Goal: Information Seeking & Learning: Check status

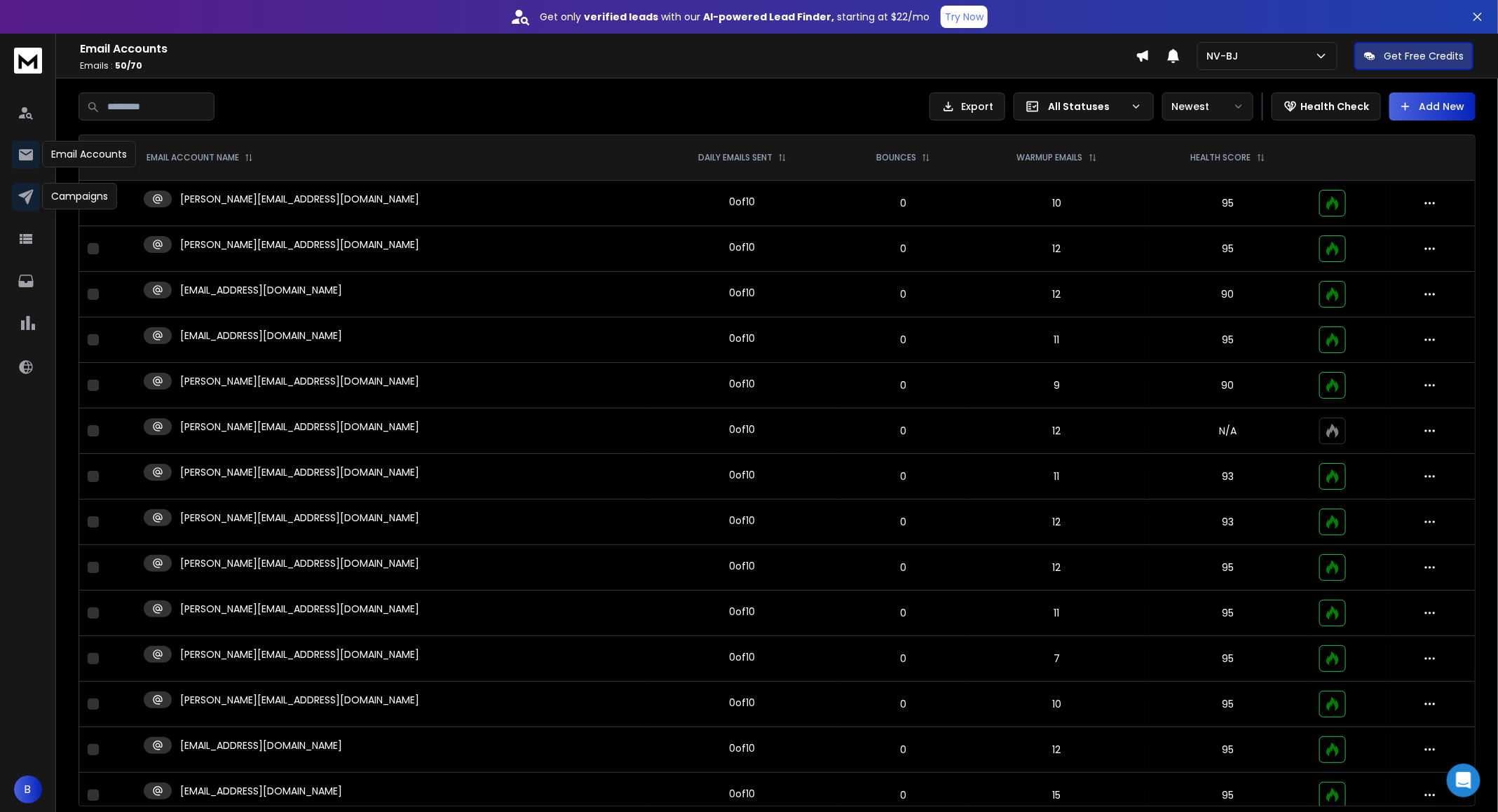
click at [28, 183] on link at bounding box center [26, 197] width 28 height 28
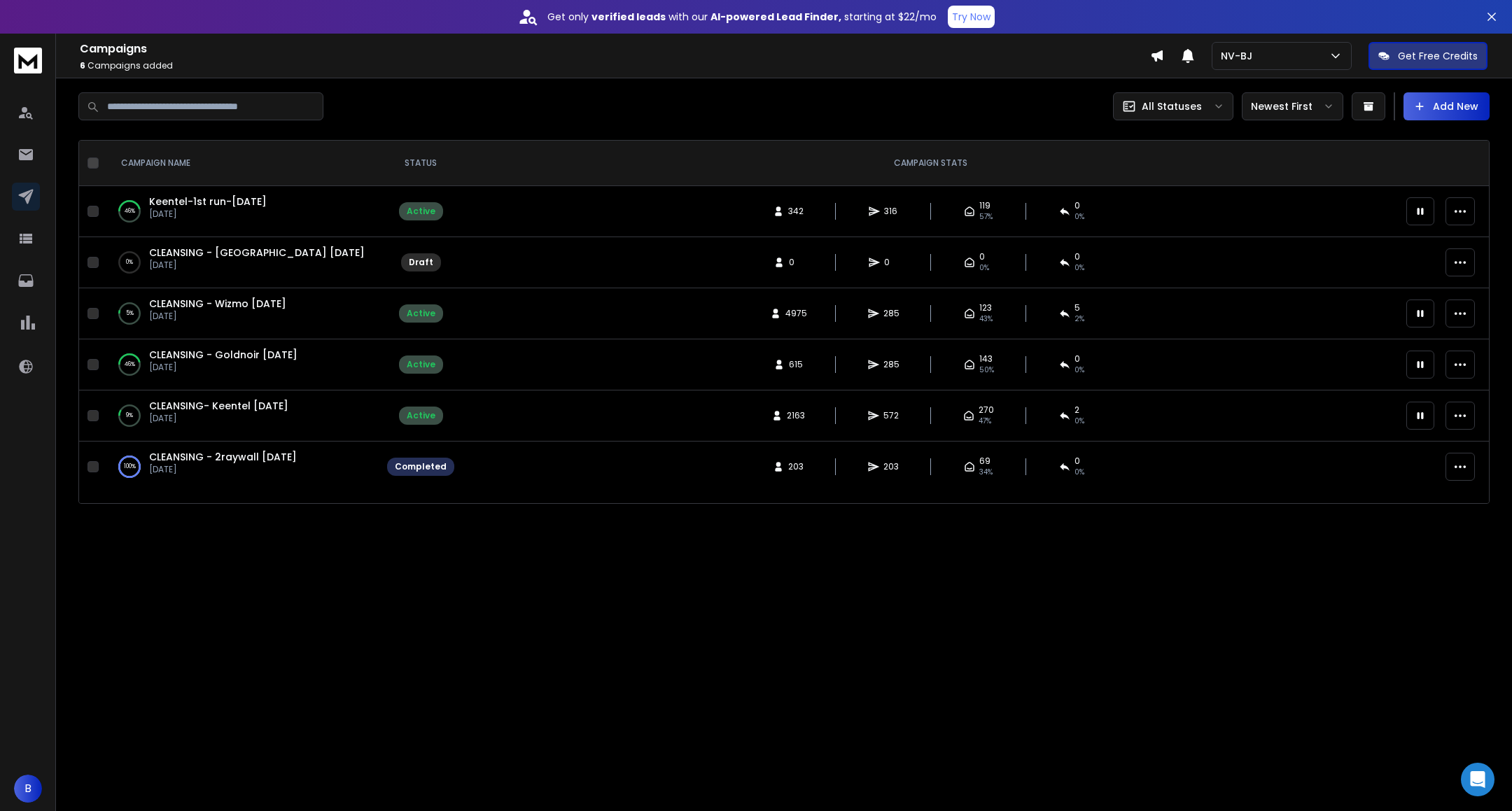
click at [190, 413] on p "[DATE]" at bounding box center [218, 418] width 139 height 12
click at [210, 206] on span "Keentel-1st run-[DATE]" at bounding box center [208, 201] width 117 height 14
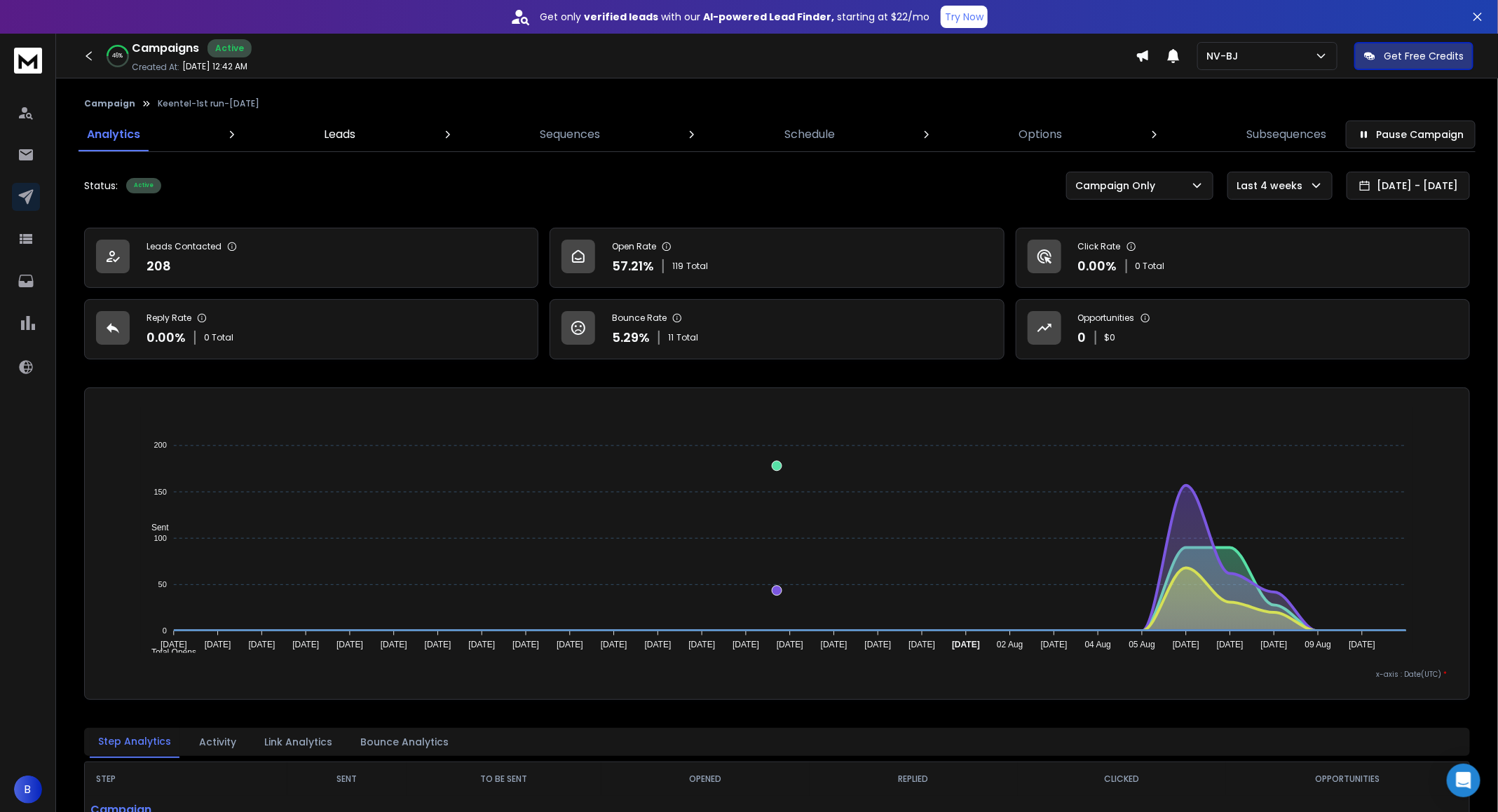
click at [341, 139] on p "Leads" at bounding box center [341, 134] width 32 height 17
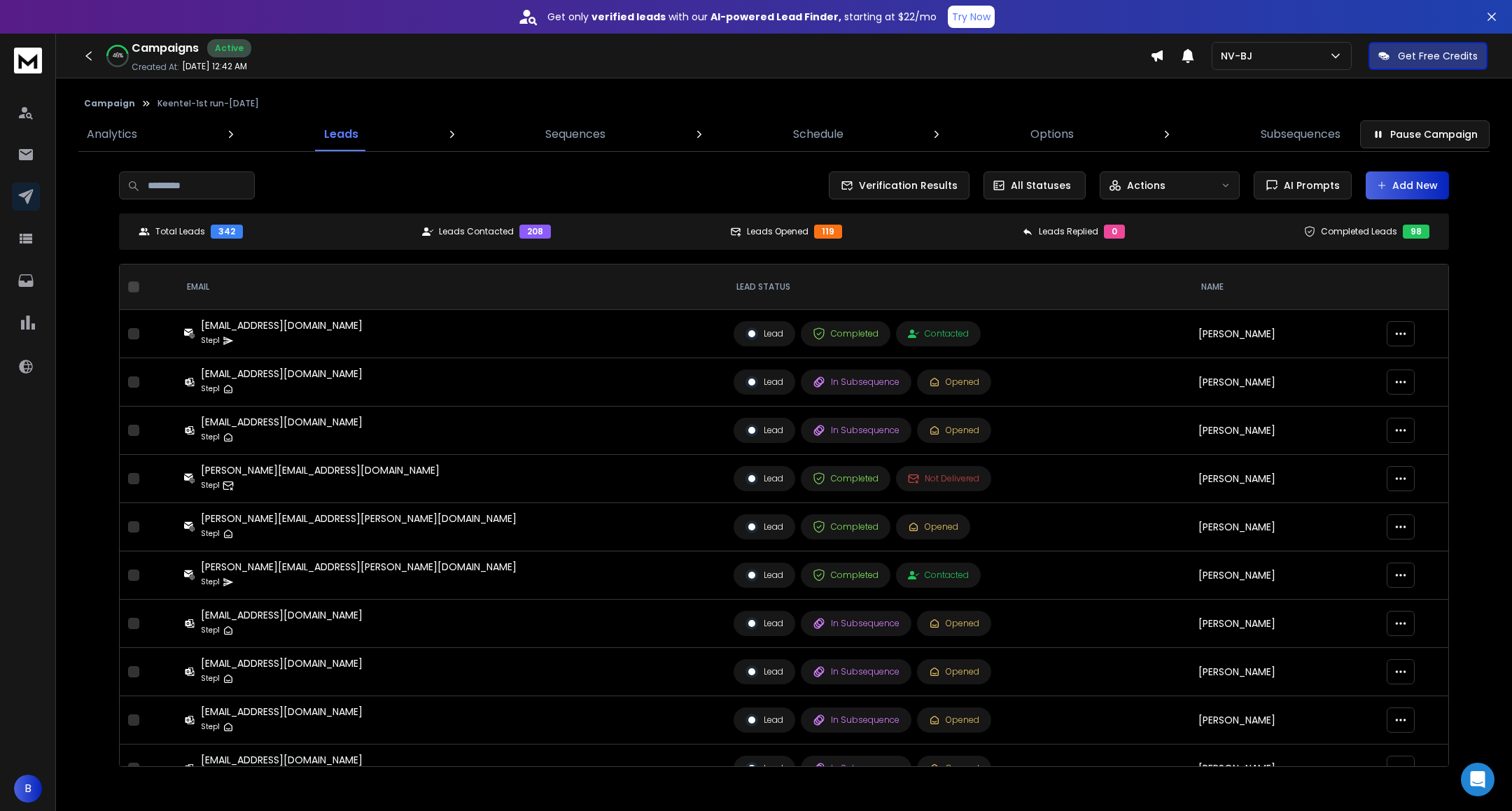
click at [253, 328] on div "[EMAIL_ADDRESS][DOMAIN_NAME]" at bounding box center [282, 325] width 161 height 14
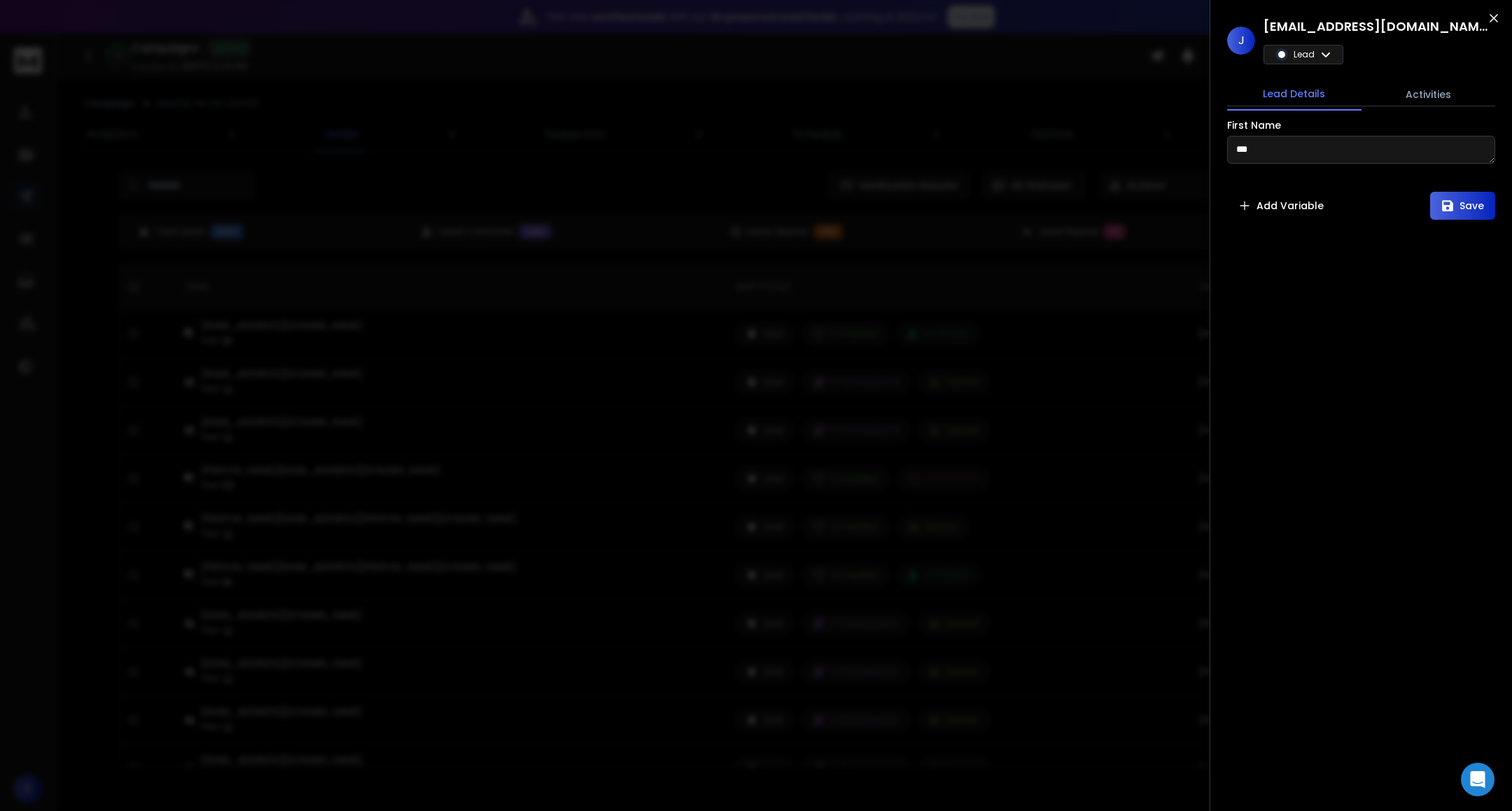
click at [1494, 13] on icon "button" at bounding box center [1493, 18] width 14 height 14
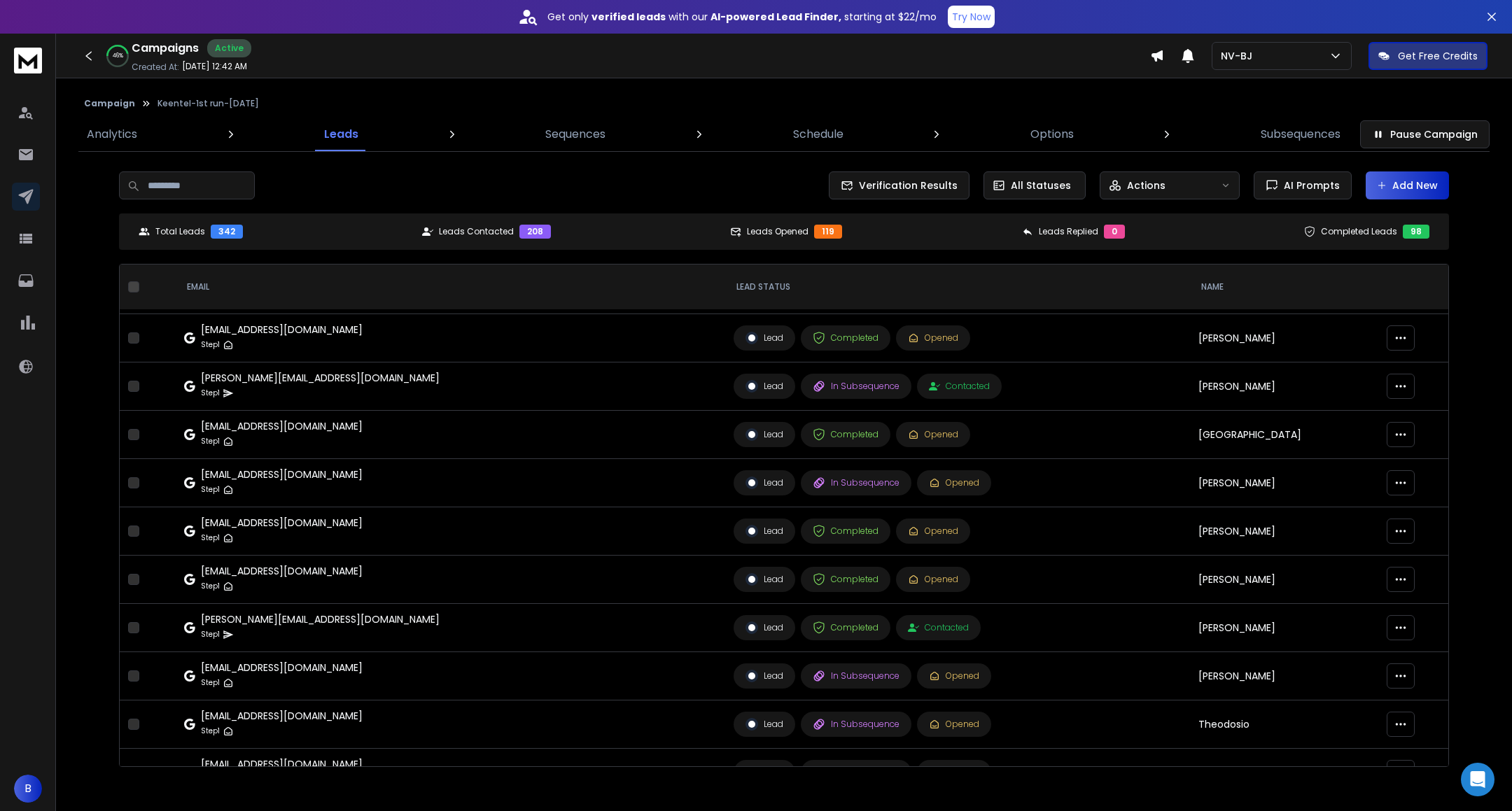
scroll to position [629, 0]
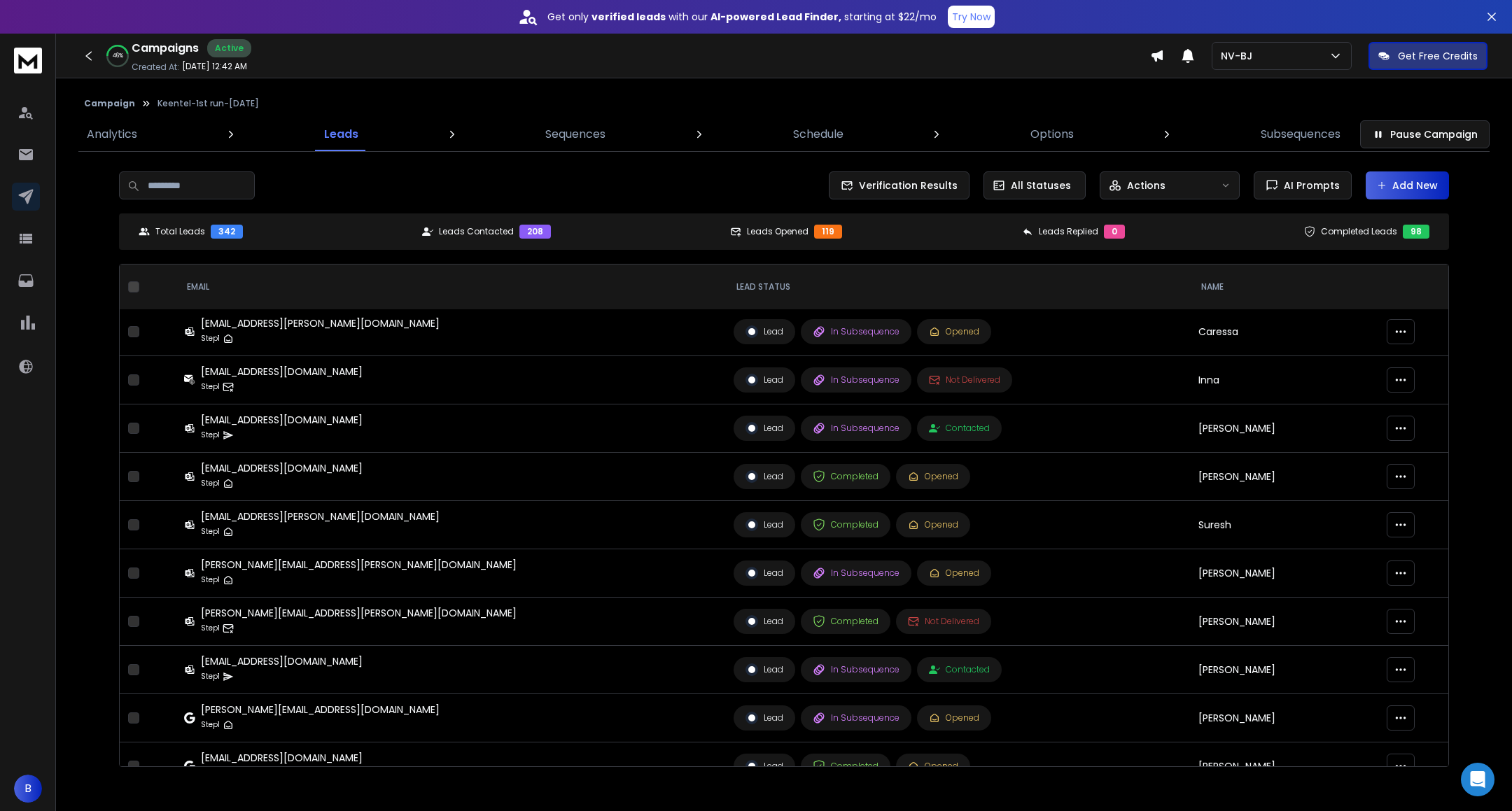
click at [803, 233] on p "Leads Opened" at bounding box center [778, 232] width 61 height 12
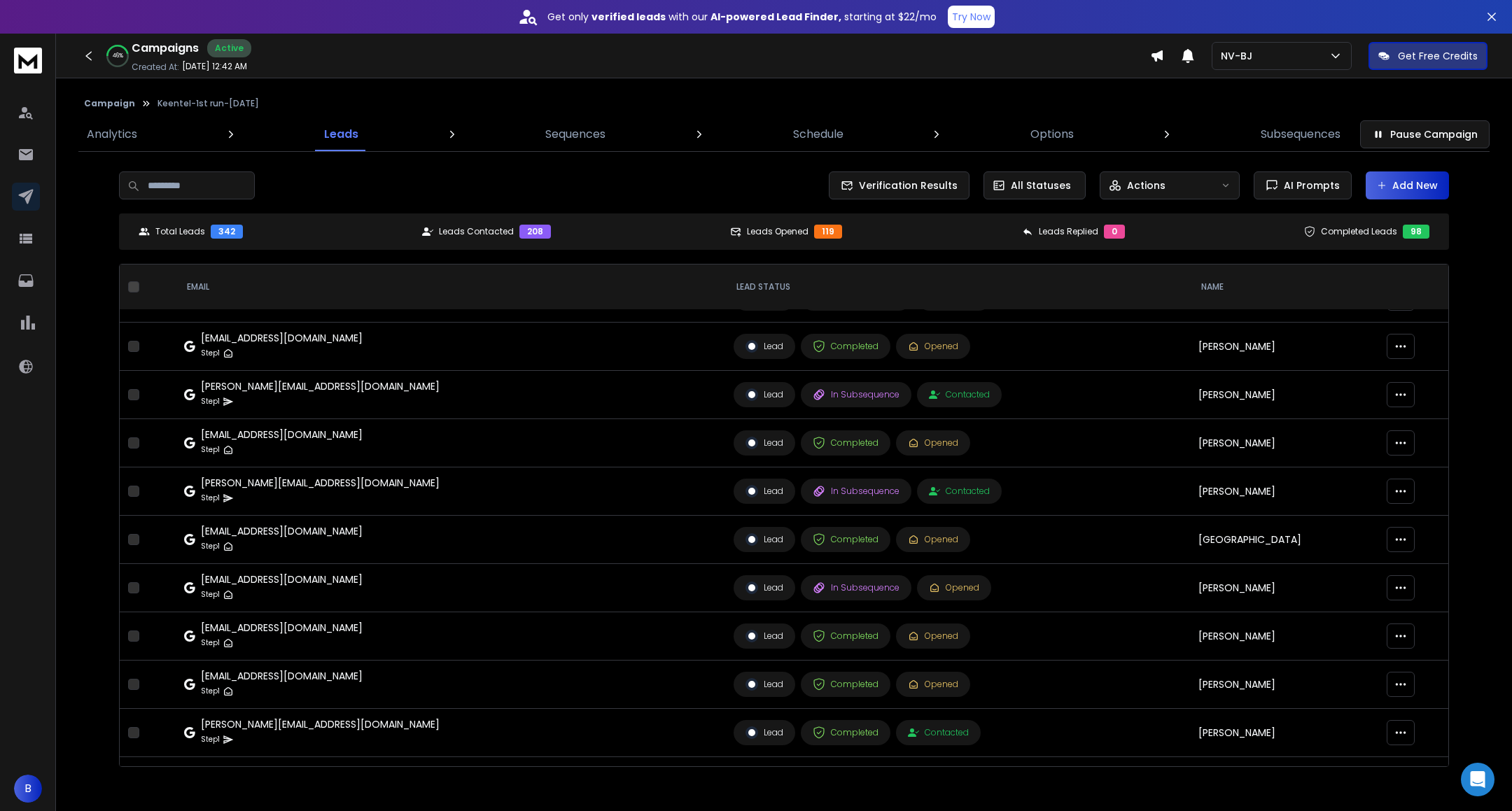
click at [772, 230] on p "Leads Opened" at bounding box center [778, 232] width 61 height 12
click at [826, 236] on div "119" at bounding box center [828, 231] width 28 height 14
click at [826, 231] on div "119" at bounding box center [828, 231] width 28 height 14
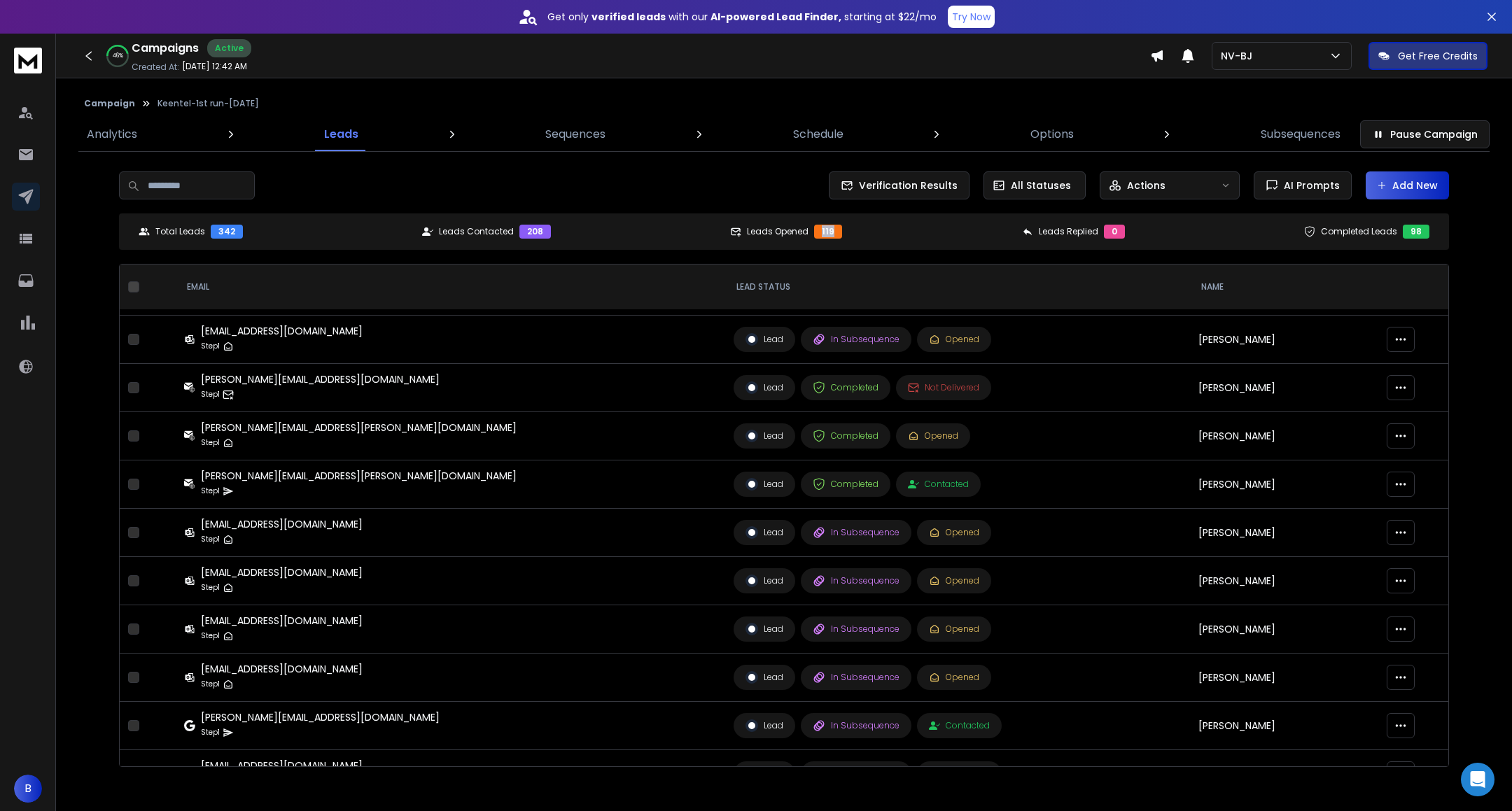
scroll to position [0, 0]
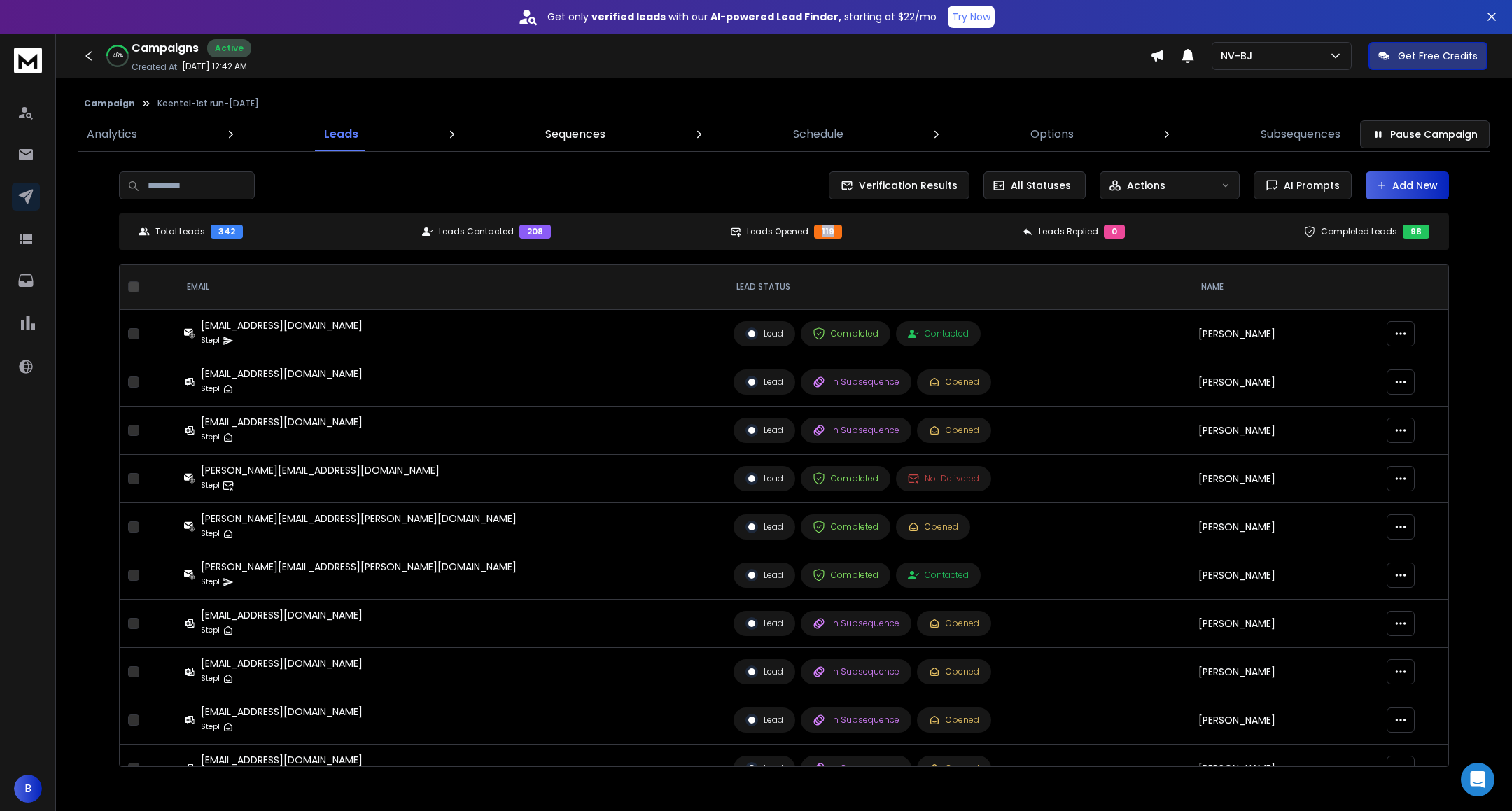
click at [597, 133] on p "Sequences" at bounding box center [576, 134] width 61 height 17
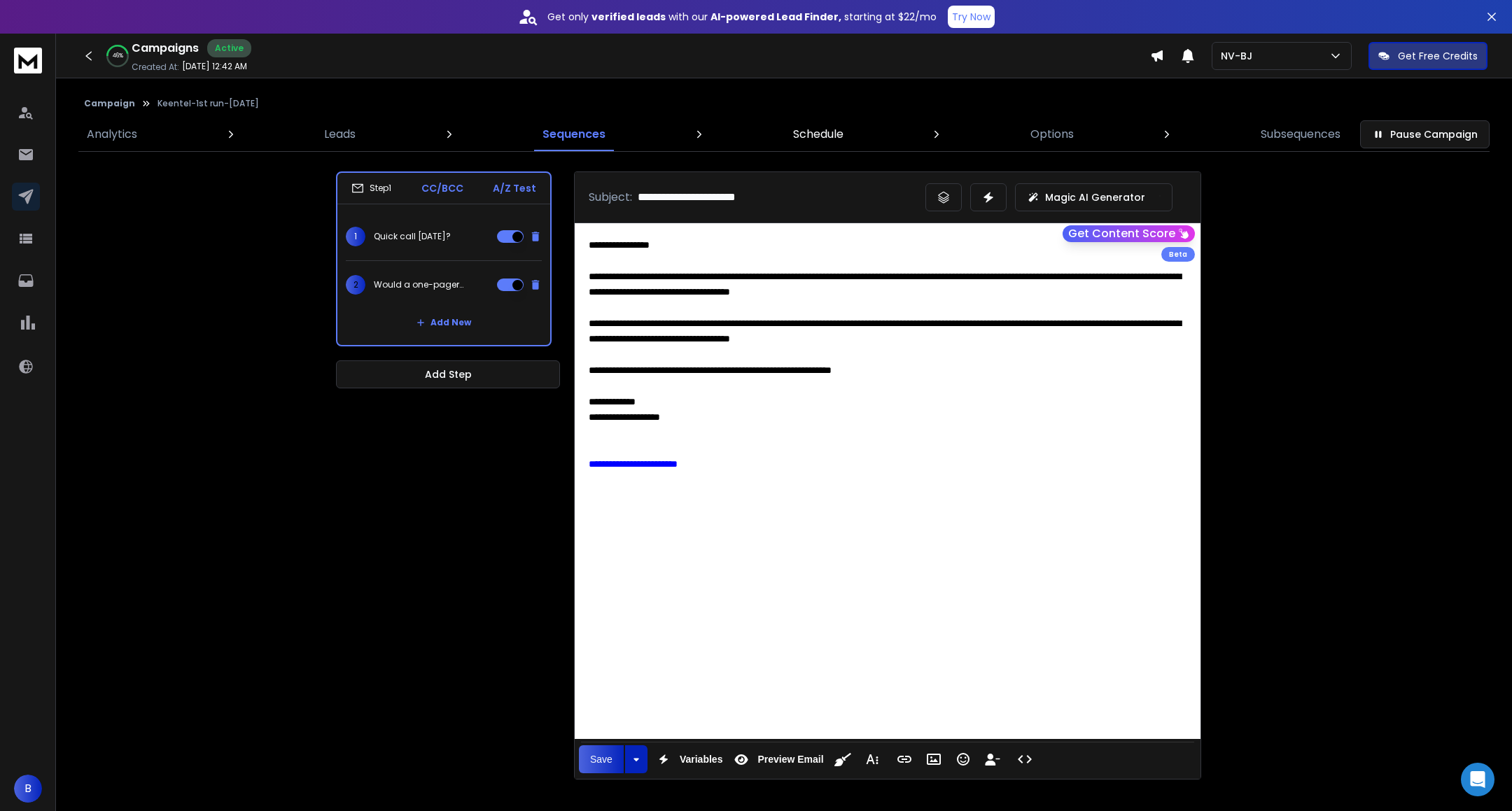
click at [813, 131] on p "Schedule" at bounding box center [819, 134] width 50 height 17
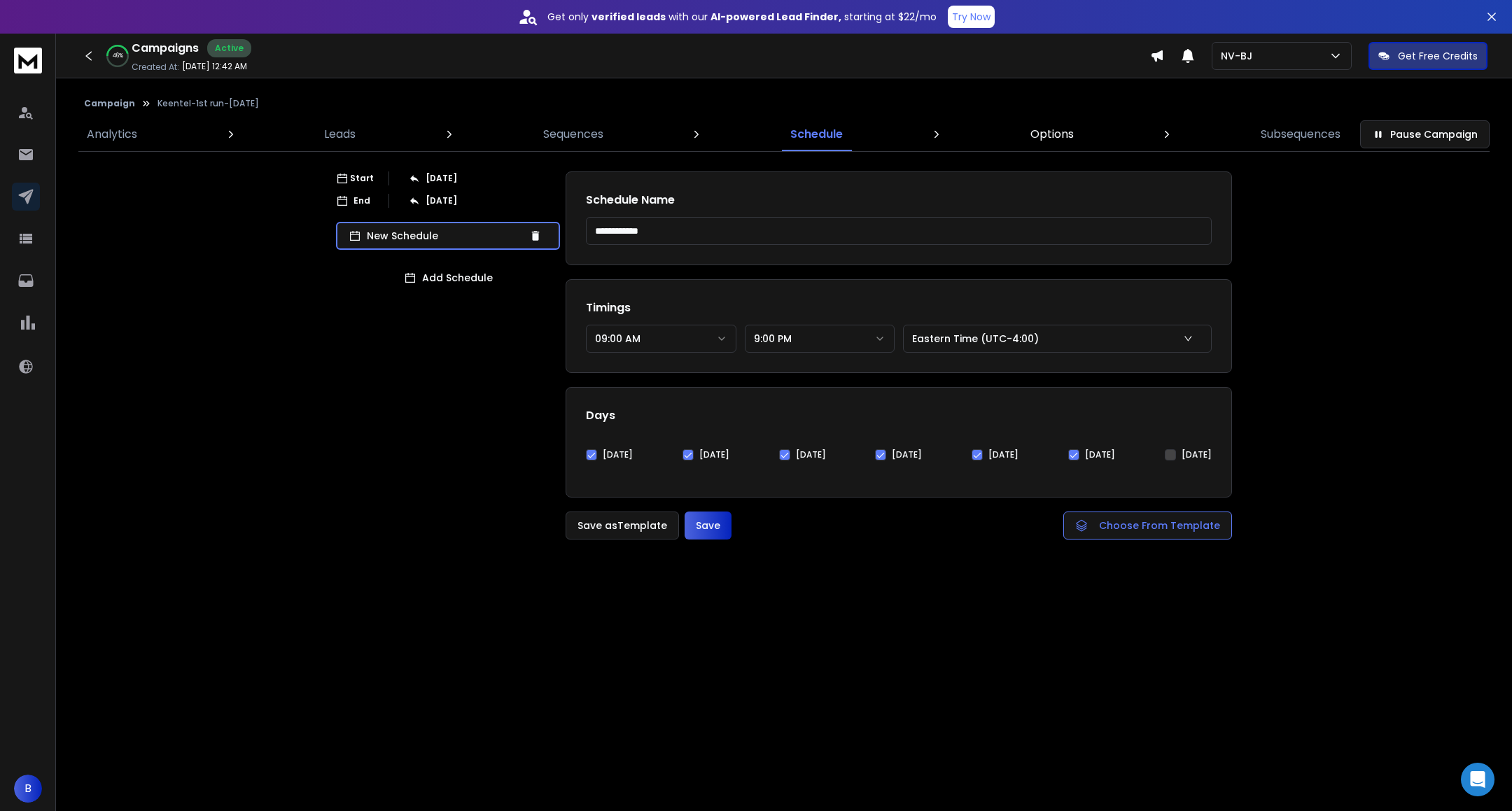
click at [1033, 135] on p "Options" at bounding box center [1052, 134] width 43 height 17
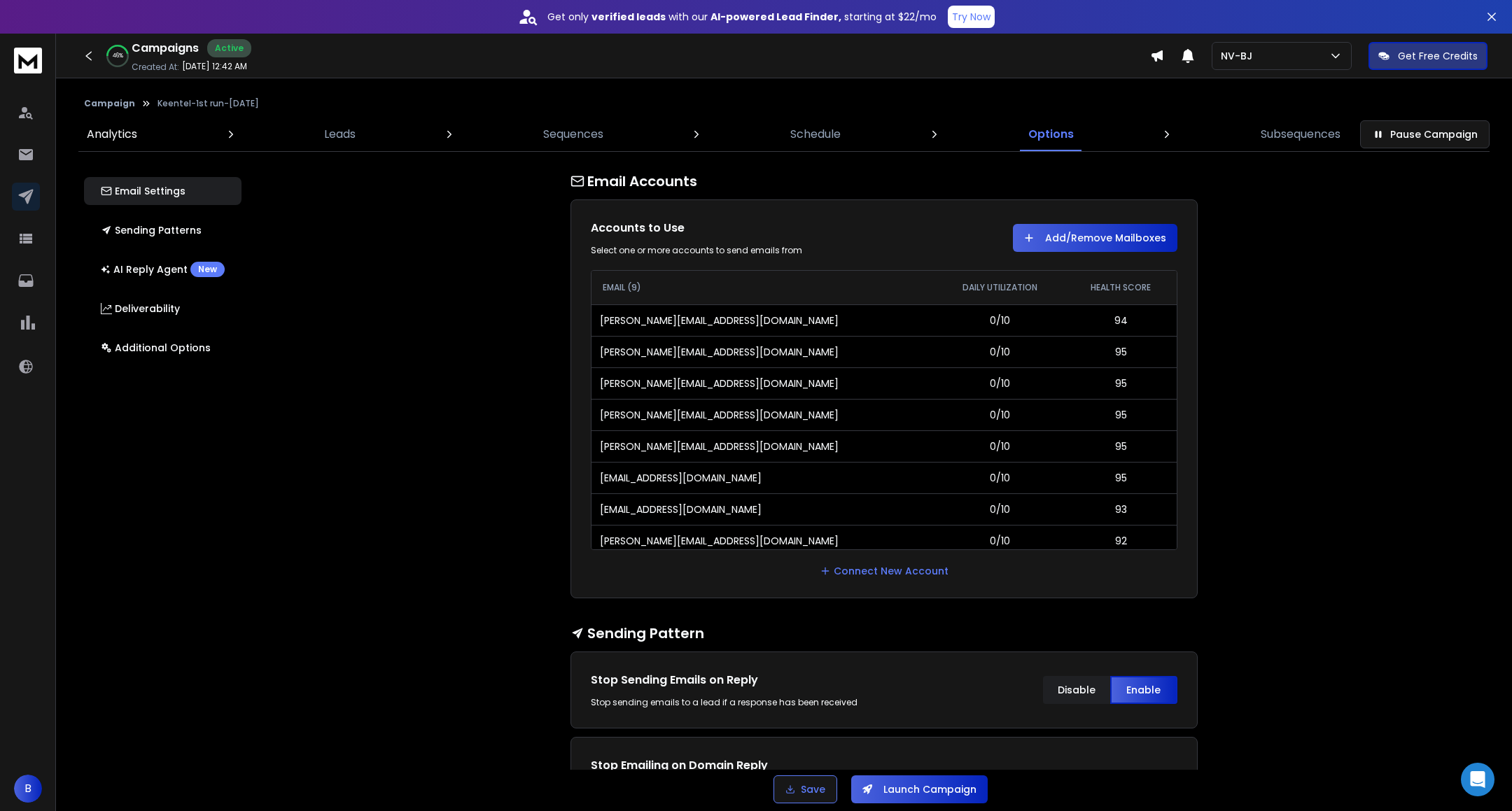
click at [123, 135] on p "Analytics" at bounding box center [112, 134] width 50 height 17
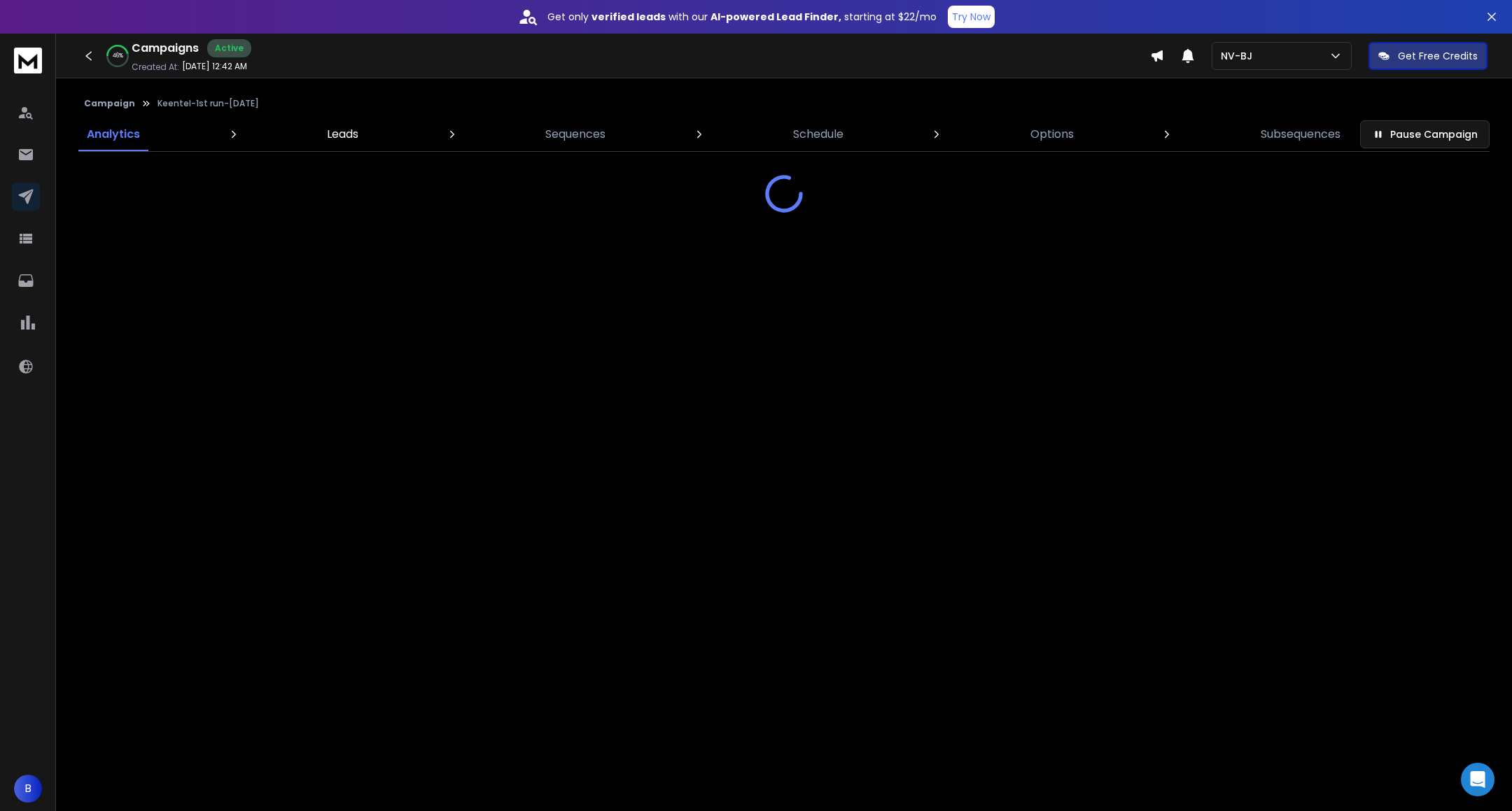
click at [336, 135] on p "Leads" at bounding box center [343, 134] width 32 height 17
